Goal: Task Accomplishment & Management: Manage account settings

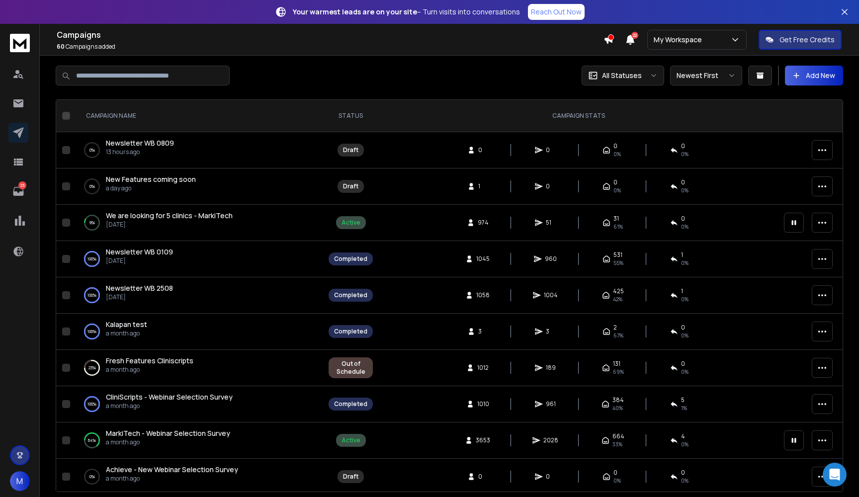
click at [149, 139] on span "Newsletter WB 0809" at bounding box center [140, 142] width 68 height 9
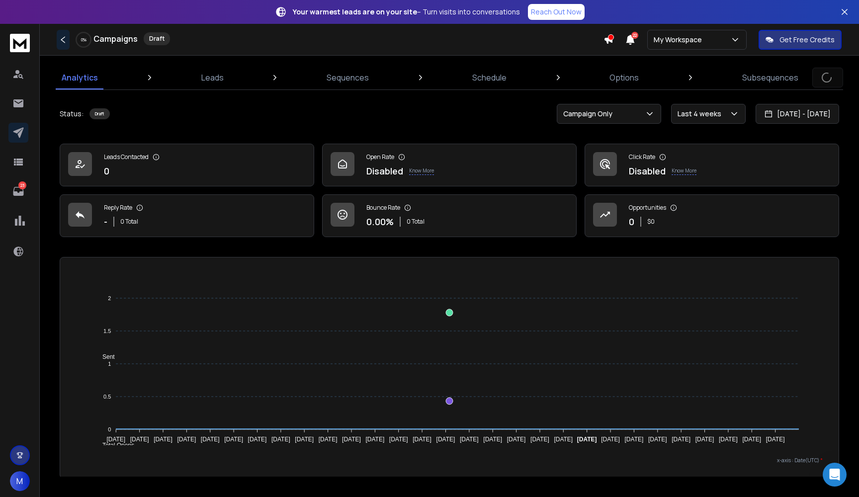
click at [63, 42] on icon at bounding box center [63, 39] width 9 height 9
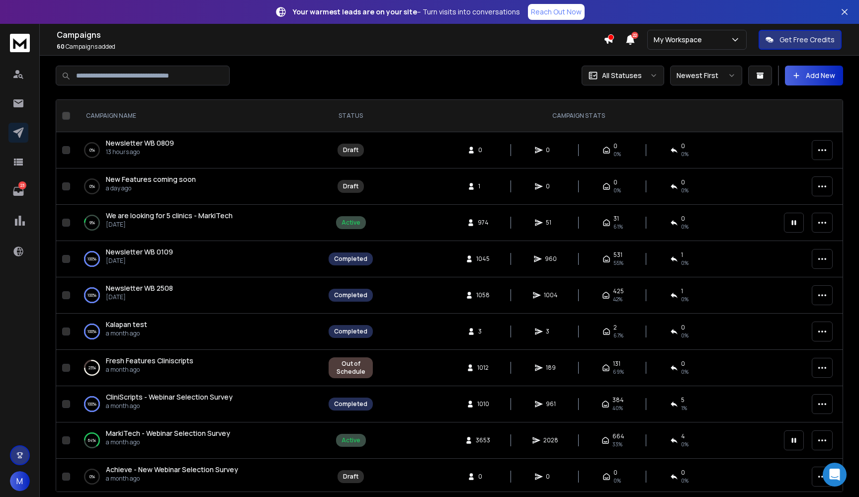
click at [148, 176] on span "New Features coming soon" at bounding box center [151, 178] width 90 height 9
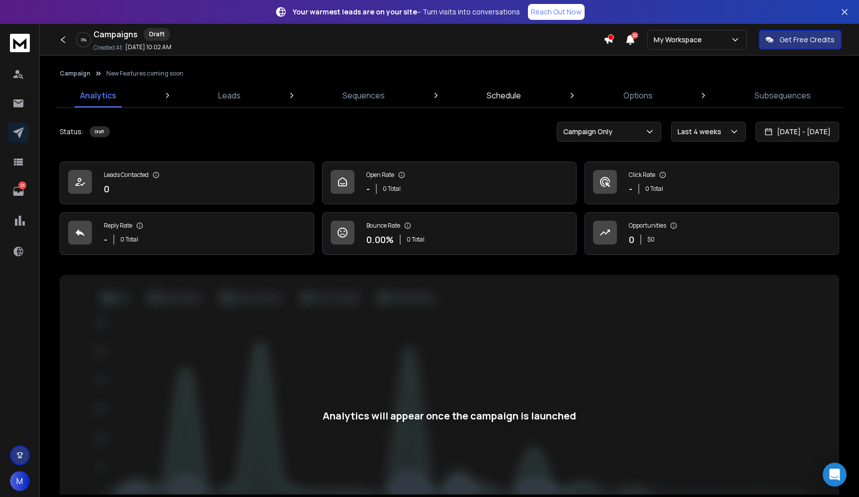
click at [517, 98] on p "Schedule" at bounding box center [504, 95] width 34 height 12
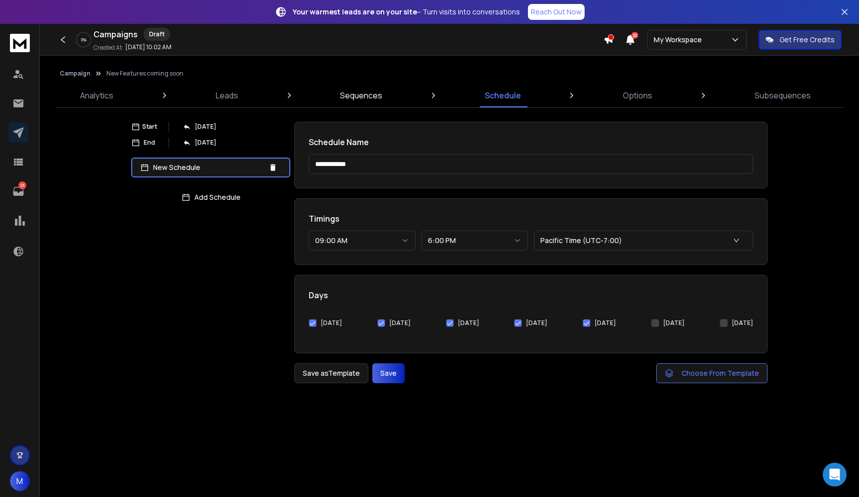
click at [380, 98] on p "Sequences" at bounding box center [361, 95] width 42 height 12
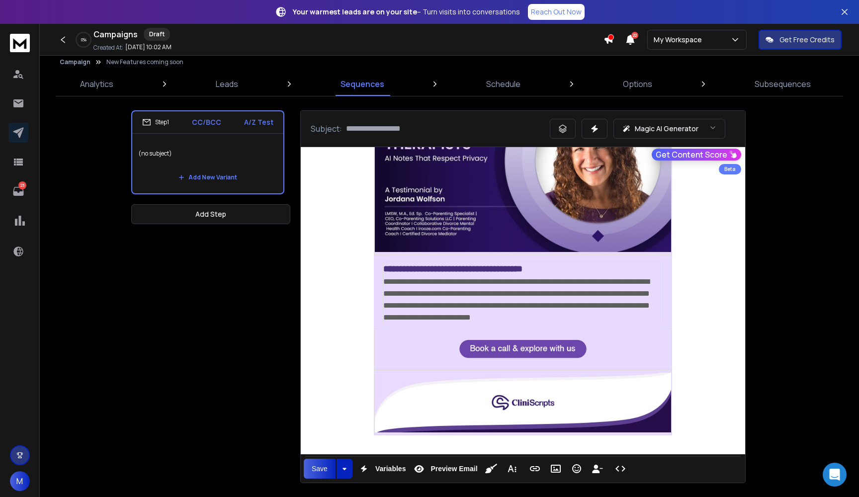
scroll to position [24, 0]
